Goal: Task Accomplishment & Management: Manage account settings

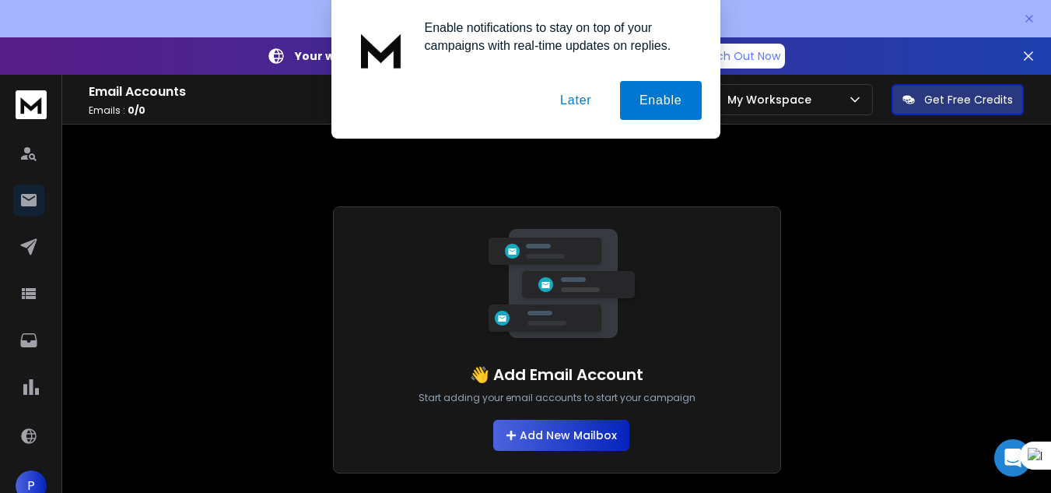
click at [579, 101] on button "Later" at bounding box center [576, 100] width 70 height 39
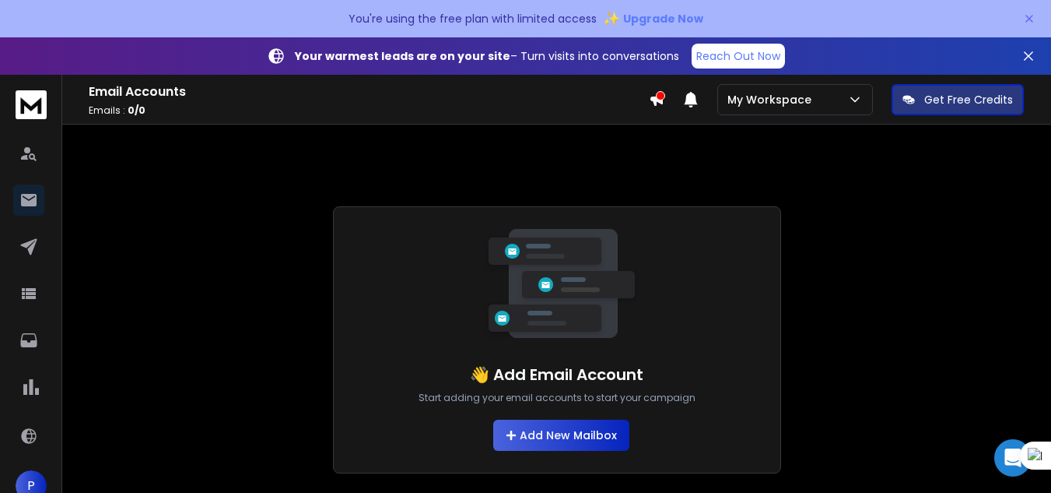
click at [1024, 53] on icon at bounding box center [1029, 56] width 14 height 14
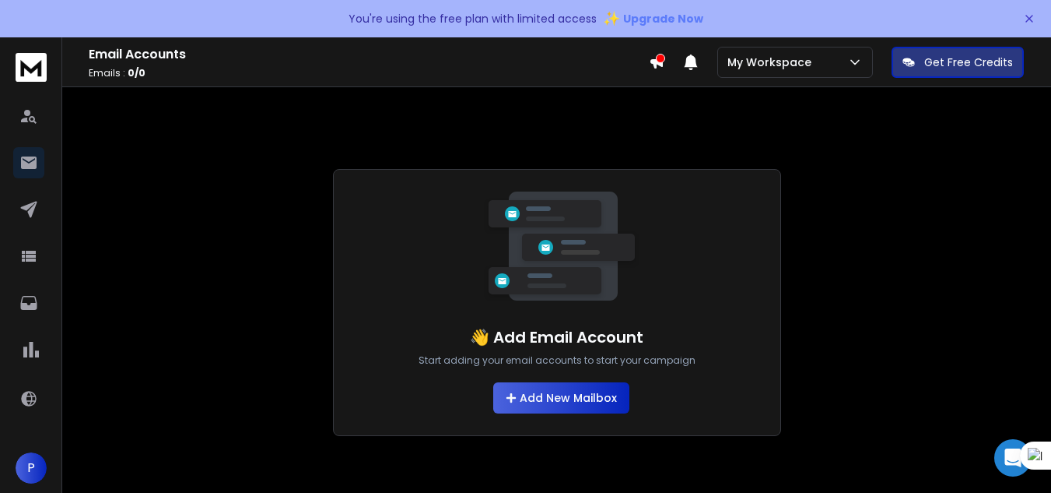
click at [1029, 19] on icon "Close notification" at bounding box center [1029, 18] width 12 height 12
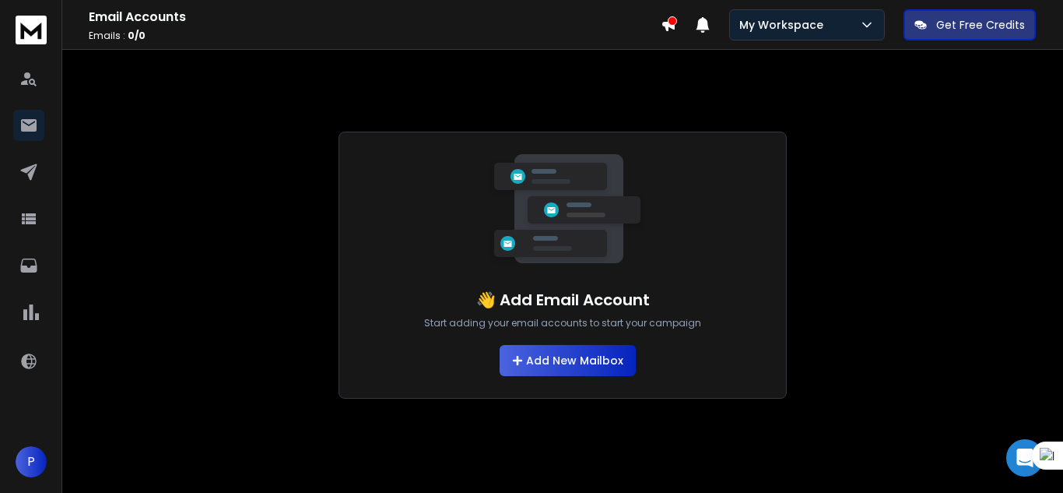
click at [805, 17] on p "My Workspace" at bounding box center [784, 25] width 90 height 16
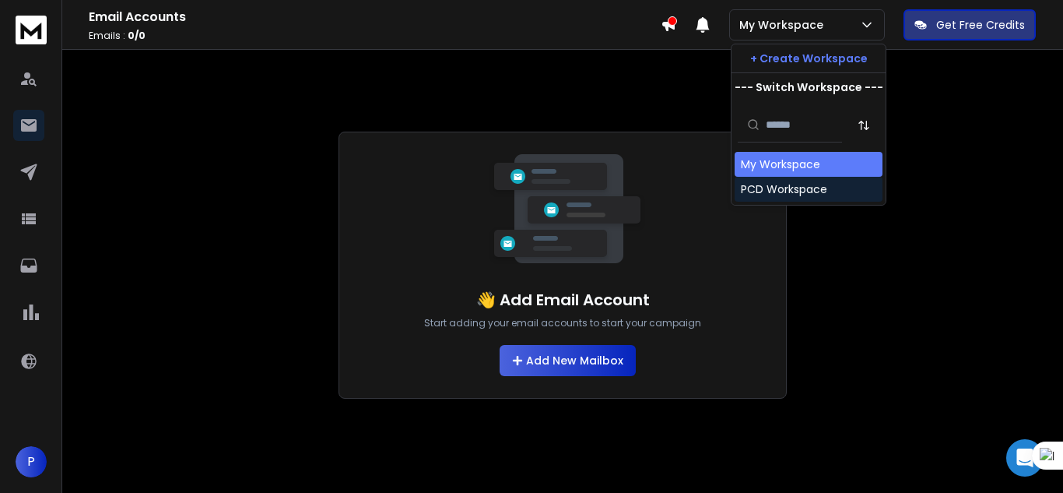
click at [832, 188] on div "PCD Workspace" at bounding box center [809, 189] width 148 height 25
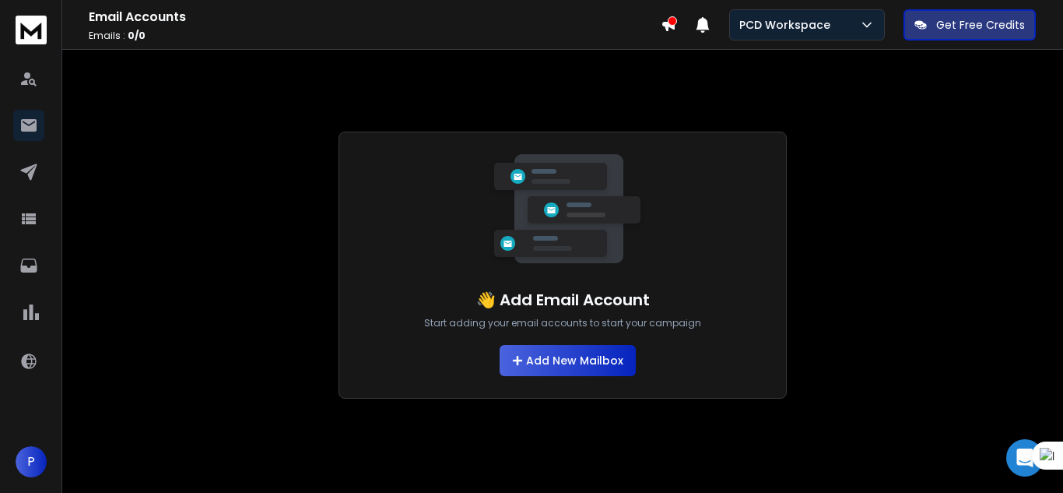
click at [871, 23] on icon "button" at bounding box center [867, 25] width 16 height 16
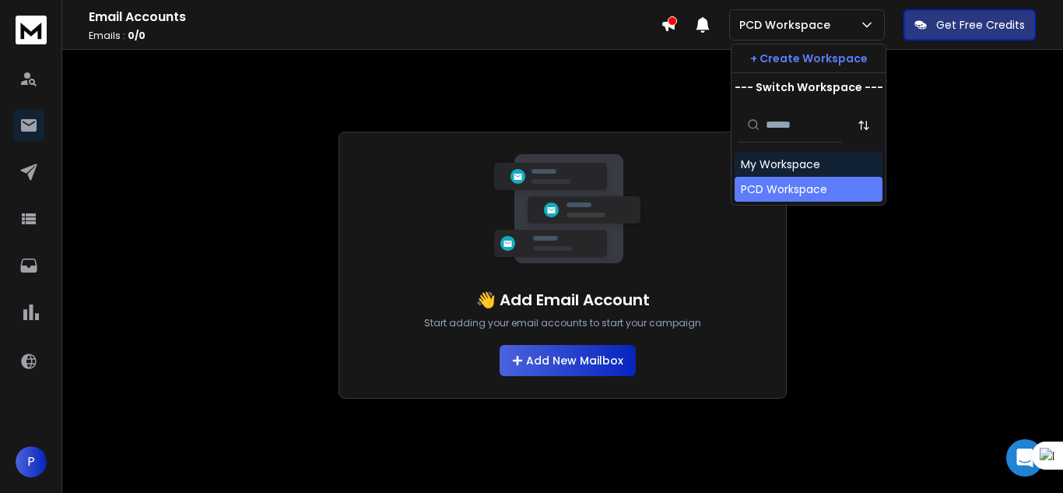
click at [818, 167] on div "My Workspace" at bounding box center [780, 164] width 79 height 16
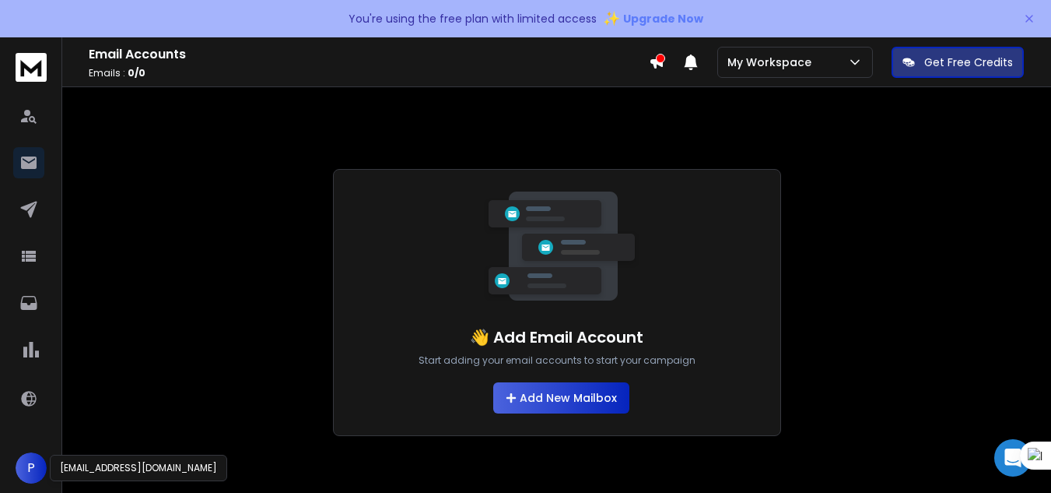
click at [34, 465] on span "P" at bounding box center [31, 467] width 31 height 31
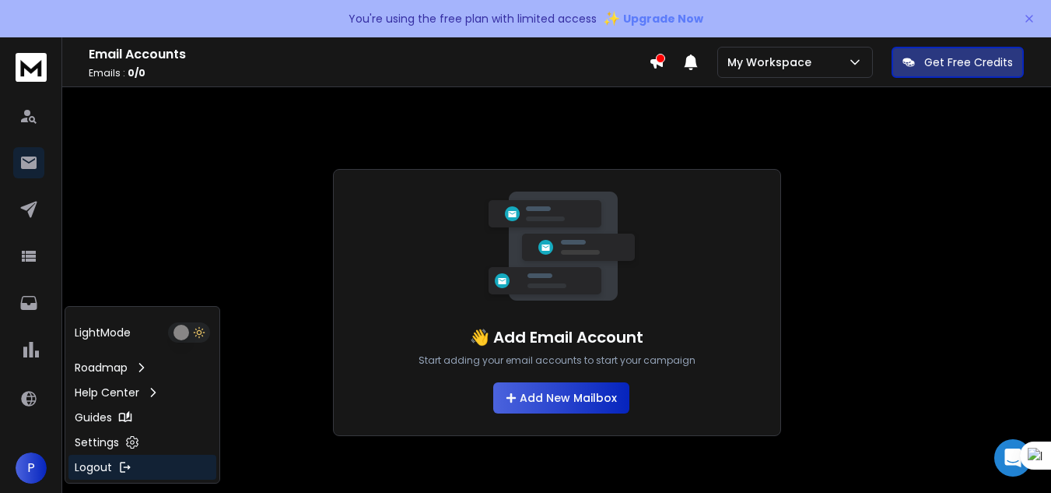
click at [116, 472] on div "Logout" at bounding box center [142, 466] width 148 height 25
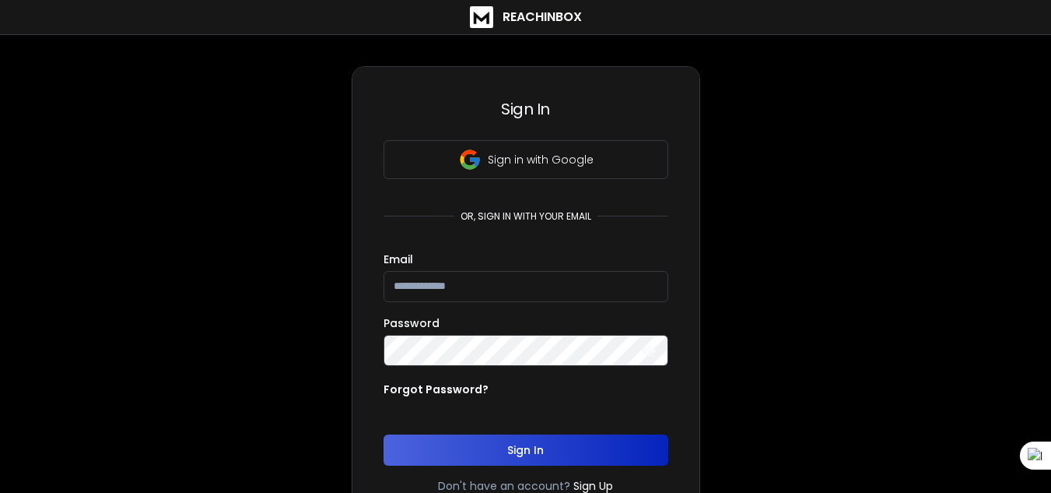
drag, startPoint x: 0, startPoint y: 0, endPoint x: 502, endPoint y: 278, distance: 573.6
click at [502, 278] on input "email" at bounding box center [526, 286] width 285 height 31
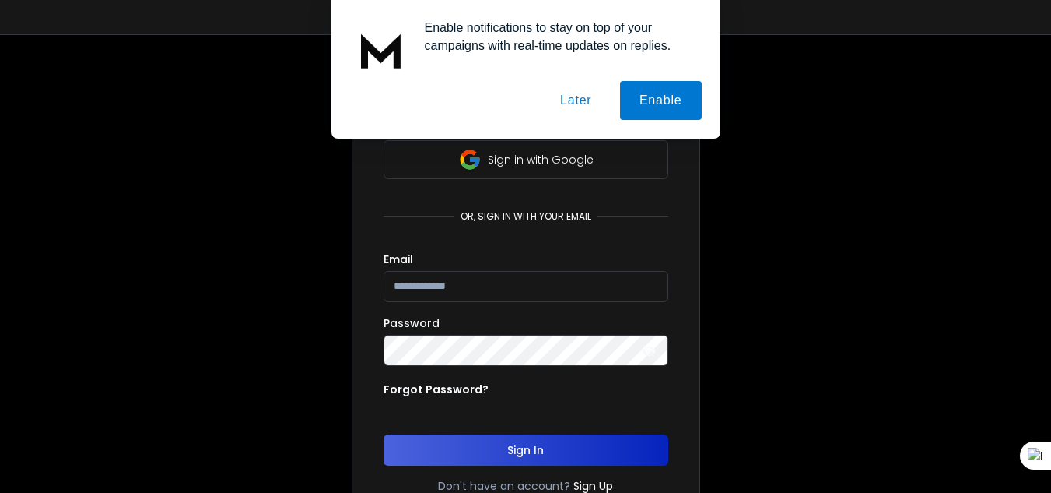
click at [468, 283] on input "email" at bounding box center [526, 286] width 285 height 31
type input "**********"
drag, startPoint x: 599, startPoint y: 282, endPoint x: 391, endPoint y: 293, distance: 208.8
click at [391, 293] on input "**********" at bounding box center [526, 286] width 285 height 31
click at [568, 103] on button "Later" at bounding box center [576, 100] width 70 height 39
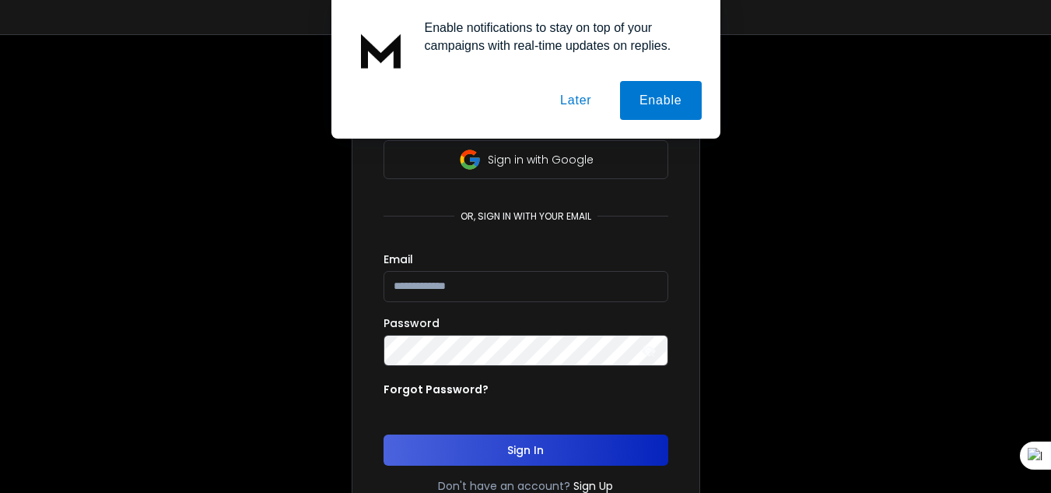
click at [586, 103] on button "Later" at bounding box center [576, 100] width 70 height 39
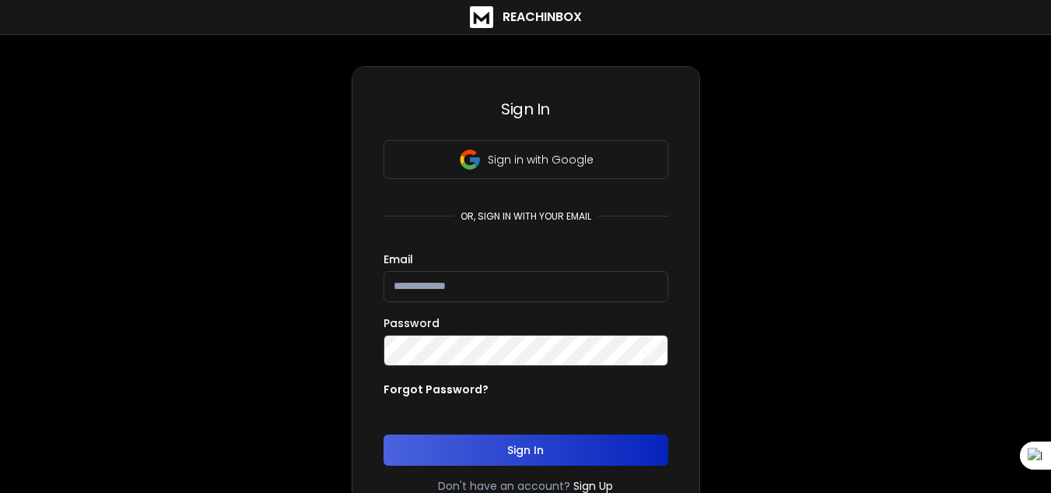
click at [419, 285] on input "email" at bounding box center [526, 286] width 285 height 31
type input "*****"
